Goal: Task Accomplishment & Management: Use online tool/utility

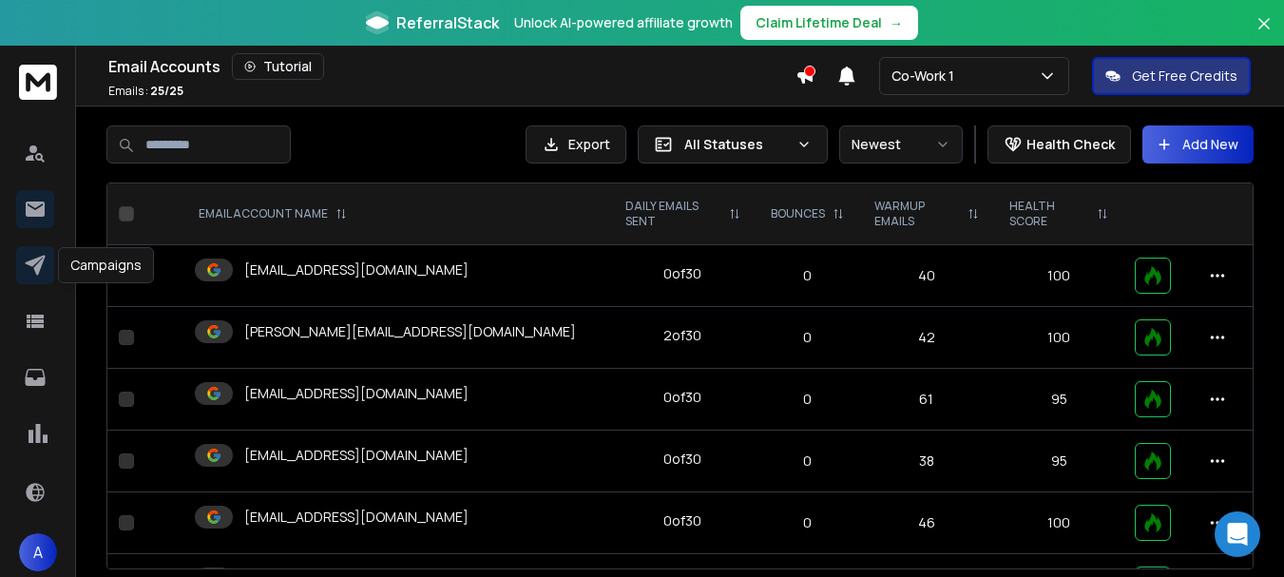
click at [29, 263] on icon at bounding box center [35, 266] width 20 height 20
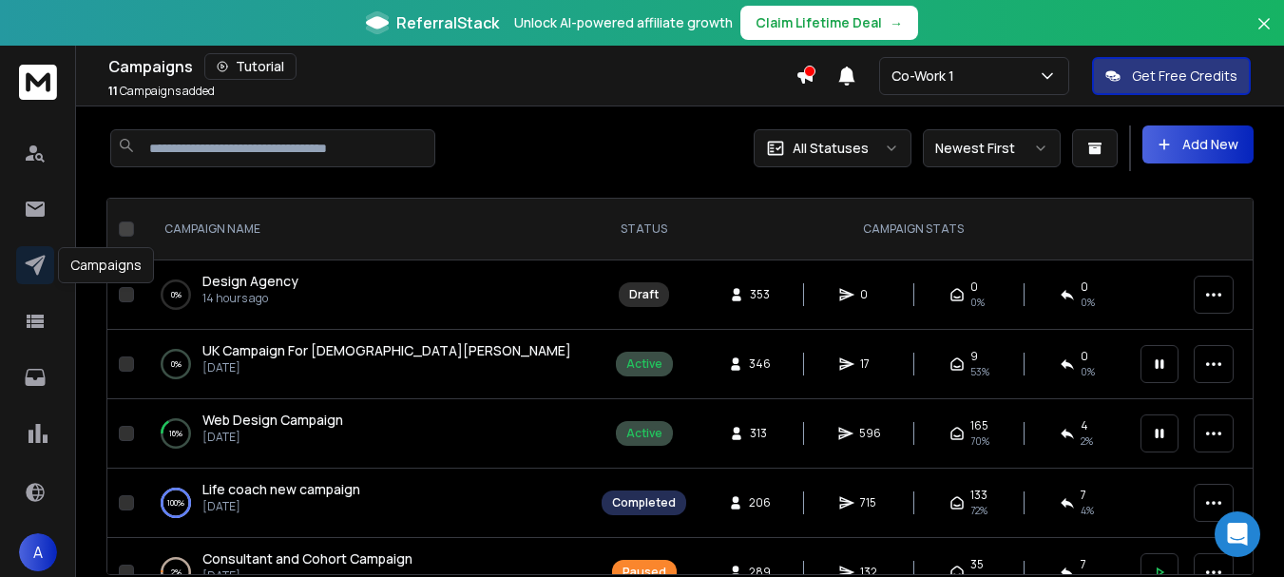
click at [1269, 23] on icon "Close banner" at bounding box center [1263, 23] width 17 height 17
